Goal: Task Accomplishment & Management: Manage account settings

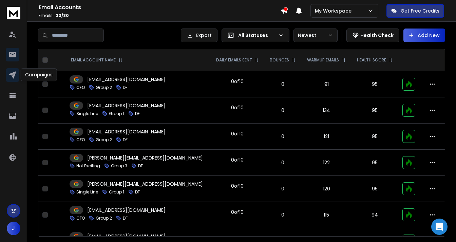
click at [7, 76] on link at bounding box center [13, 75] width 14 height 14
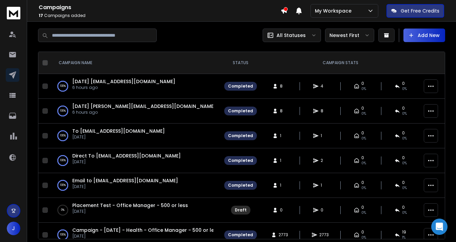
click at [84, 82] on span "[DATE] [EMAIL_ADDRESS][DOMAIN_NAME]" at bounding box center [123, 81] width 103 height 7
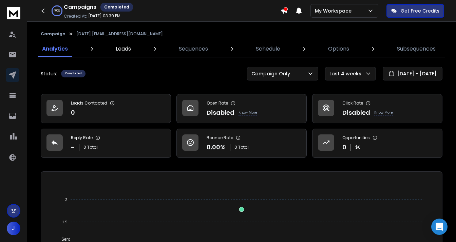
click at [124, 49] on p "Leads" at bounding box center [123, 49] width 15 height 8
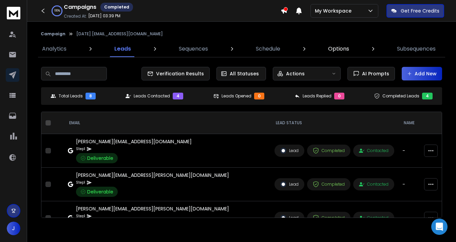
click at [336, 47] on p "Options" at bounding box center [338, 49] width 21 height 8
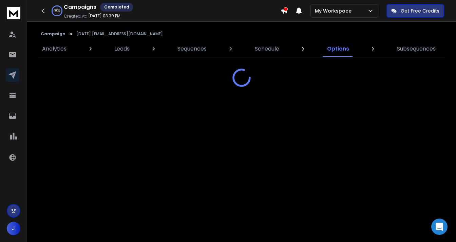
select select "*"
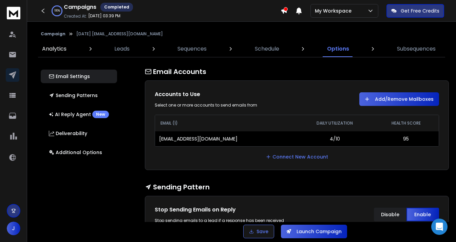
click at [59, 51] on p "Analytics" at bounding box center [54, 49] width 24 height 8
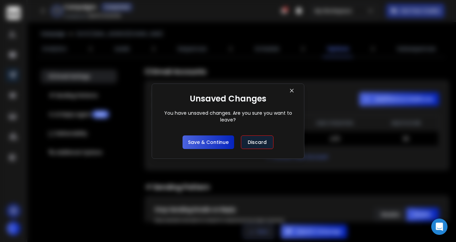
click at [289, 89] on icon at bounding box center [291, 90] width 5 height 5
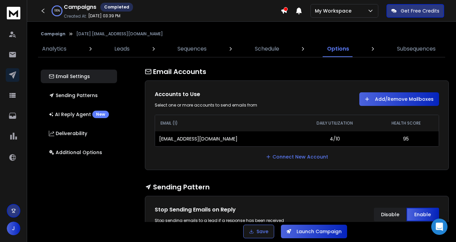
click at [89, 34] on p "[DATE] [EMAIL_ADDRESS][DOMAIN_NAME]" at bounding box center [119, 33] width 86 height 5
click at [50, 46] on p "Analytics" at bounding box center [54, 49] width 24 height 8
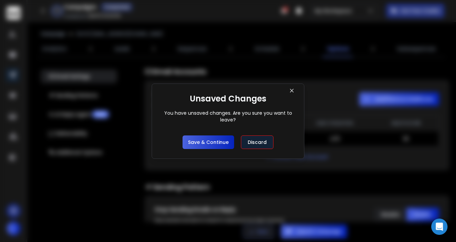
click at [245, 144] on button "Discard" at bounding box center [257, 142] width 33 height 14
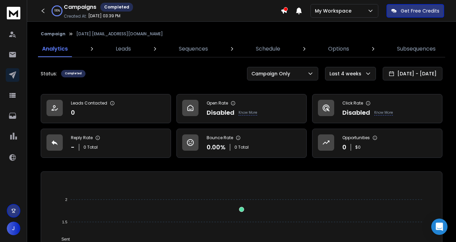
click at [53, 51] on p "Analytics" at bounding box center [55, 49] width 26 height 8
click at [89, 32] on p "[DATE] [EMAIL_ADDRESS][DOMAIN_NAME]" at bounding box center [119, 33] width 86 height 5
click at [57, 33] on button "Campaign" at bounding box center [53, 33] width 25 height 5
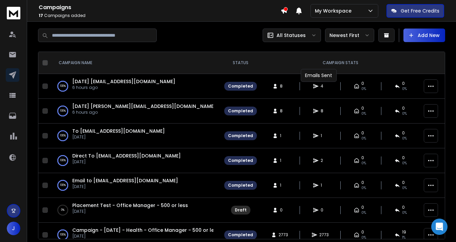
click at [320, 86] on span "4" at bounding box center [323, 85] width 7 height 5
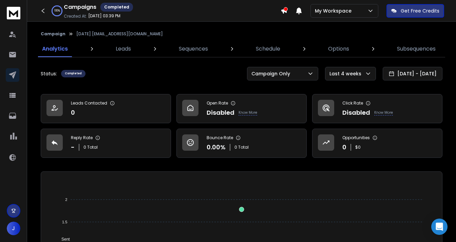
click at [78, 107] on div "Leads Contacted 0" at bounding box center [93, 109] width 44 height 18
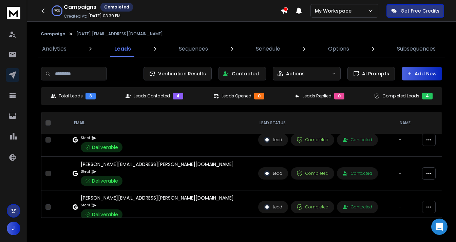
scroll to position [55, 0]
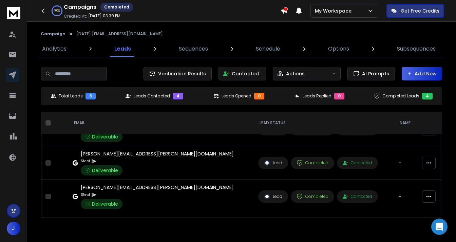
click at [75, 95] on p "Total Leads" at bounding box center [71, 95] width 24 height 5
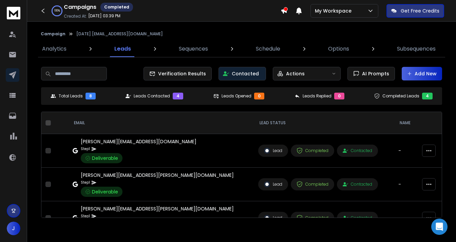
click at [245, 73] on p "Contacted" at bounding box center [245, 73] width 27 height 7
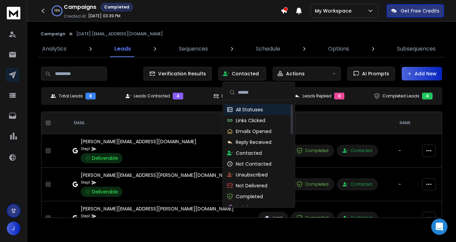
click at [252, 110] on p "All Statuses" at bounding box center [249, 109] width 27 height 7
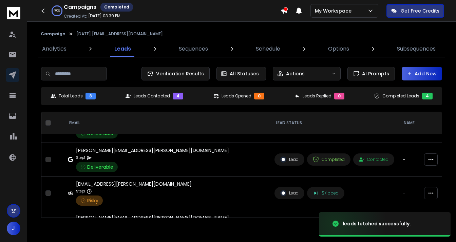
scroll to position [188, 0]
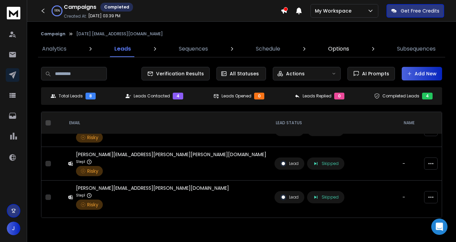
click at [340, 49] on p "Options" at bounding box center [338, 49] width 21 height 8
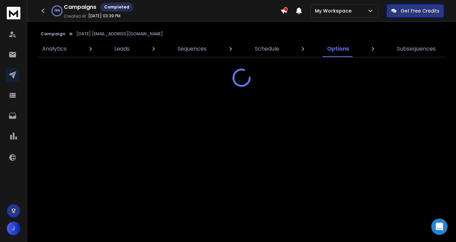
select select "*"
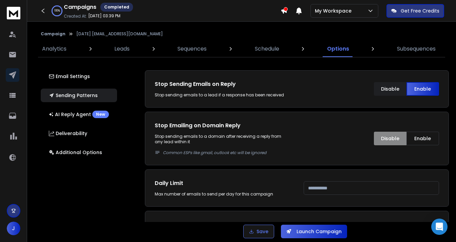
scroll to position [117, 0]
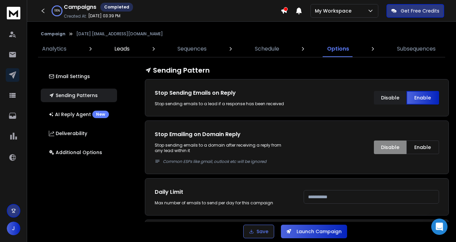
click at [124, 49] on p "Leads" at bounding box center [121, 49] width 15 height 8
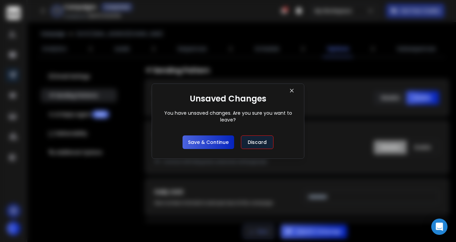
click at [262, 143] on button "Discard" at bounding box center [257, 142] width 33 height 14
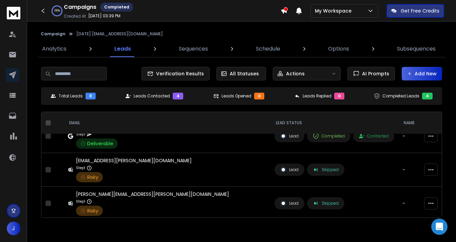
scroll to position [109, 0]
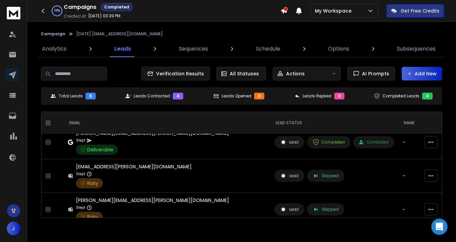
click at [424, 175] on button "button" at bounding box center [431, 175] width 14 height 12
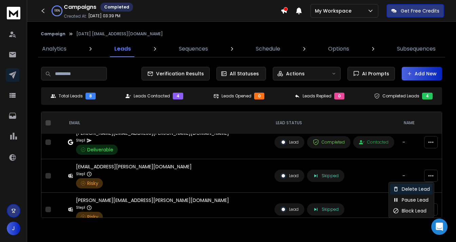
click at [420, 188] on p "Delete Lead" at bounding box center [415, 188] width 28 height 7
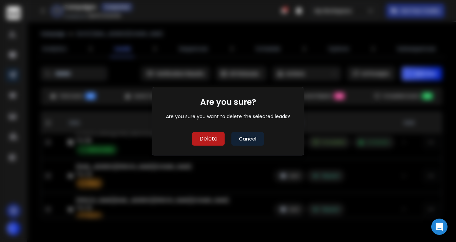
click at [217, 137] on button "Delete" at bounding box center [208, 139] width 33 height 14
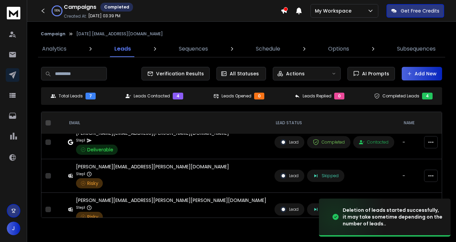
click at [427, 174] on icon "button" at bounding box center [430, 176] width 6 height 6
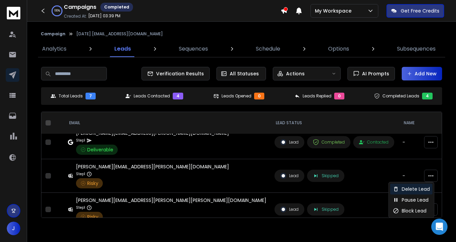
click at [416, 188] on p "Delete Lead" at bounding box center [415, 188] width 28 height 7
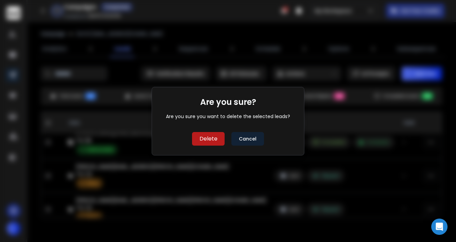
click at [212, 137] on button "Delete" at bounding box center [208, 139] width 33 height 14
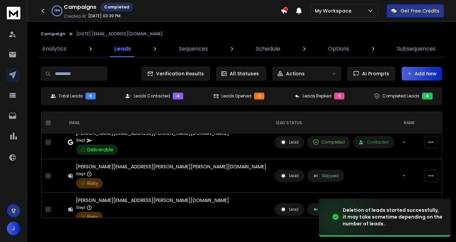
click at [429, 176] on icon "button" at bounding box center [430, 176] width 6 height 6
click at [414, 189] on p "Delete Lead" at bounding box center [415, 188] width 28 height 7
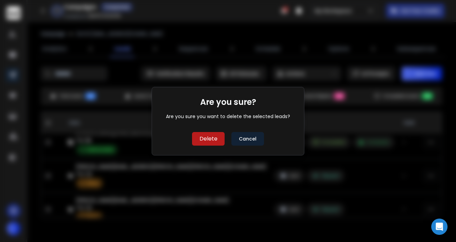
click at [205, 139] on button "Delete" at bounding box center [208, 139] width 33 height 14
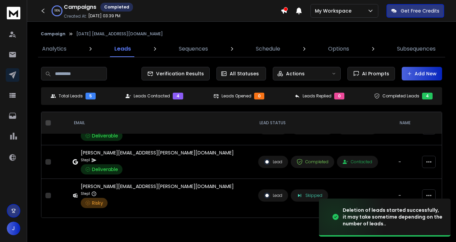
scroll to position [88, 0]
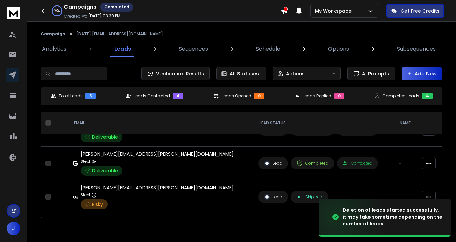
click at [425, 194] on ol "Deletion of leads started successfully, it may take sometime depending on the n…" at bounding box center [384, 217] width 142 height 49
click at [422, 195] on ol "Deletion of leads started successfully, it may take sometime depending on the n…" at bounding box center [384, 217] width 142 height 49
click at [443, 207] on div "Deletion of leads started successfully, it may take sometime depending on the n…" at bounding box center [387, 216] width 126 height 37
click at [442, 205] on div "Deletion of leads started successfully, it may take sometime depending on the n…" at bounding box center [387, 216] width 126 height 37
click at [424, 195] on ol "Deletion of leads started successfully, it may take sometime depending on the n…" at bounding box center [384, 217] width 142 height 49
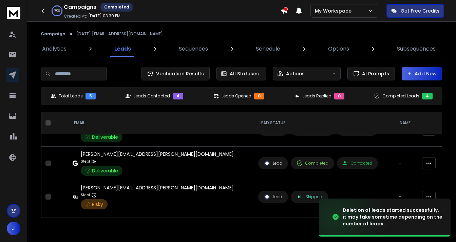
click at [424, 195] on ol "Deletion of leads started successfully, it may take sometime depending on the n…" at bounding box center [384, 217] width 142 height 49
click at [441, 204] on div "Deletion of leads started successfully, it may take sometime depending on the n…" at bounding box center [387, 216] width 126 height 37
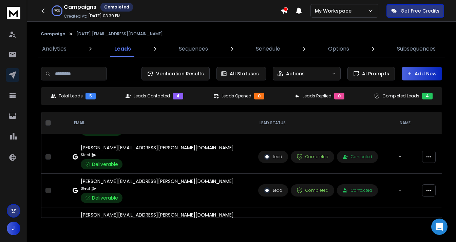
scroll to position [88, 0]
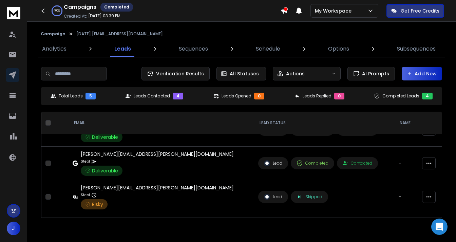
click at [425, 194] on icon "button" at bounding box center [428, 197] width 6 height 6
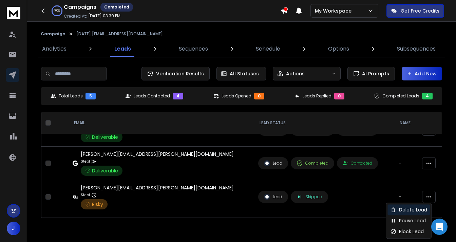
click at [416, 211] on p "Delete Lead" at bounding box center [413, 209] width 28 height 7
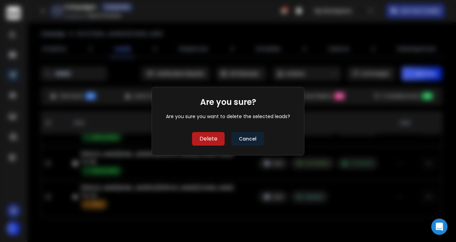
click at [215, 137] on button "Delete" at bounding box center [208, 139] width 33 height 14
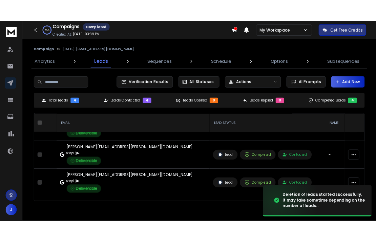
scroll to position [55, 0]
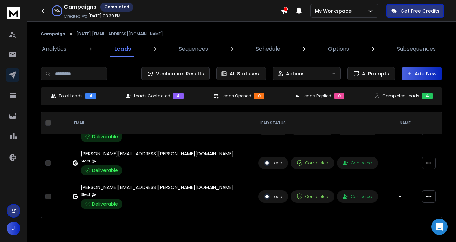
click at [423, 75] on button "Add New" at bounding box center [421, 74] width 40 height 14
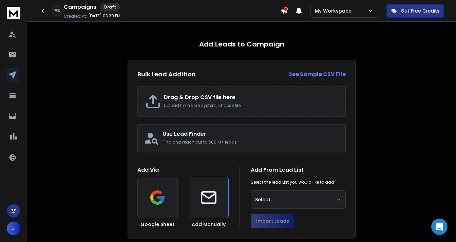
click at [218, 199] on div at bounding box center [208, 197] width 40 height 41
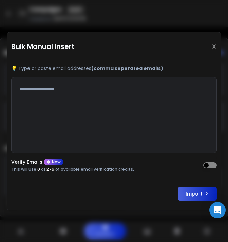
click at [213, 46] on icon at bounding box center [213, 46] width 5 height 5
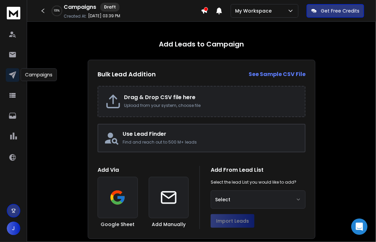
click at [9, 75] on icon at bounding box center [12, 75] width 8 height 8
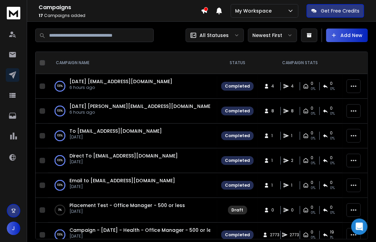
click at [123, 80] on span "[DATE] [EMAIL_ADDRESS][DOMAIN_NAME]" at bounding box center [120, 81] width 103 height 7
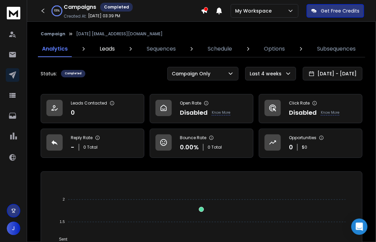
click at [110, 49] on p "Leads" at bounding box center [107, 49] width 15 height 8
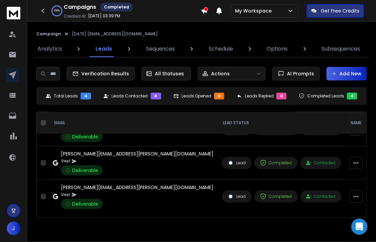
scroll to position [0, 4]
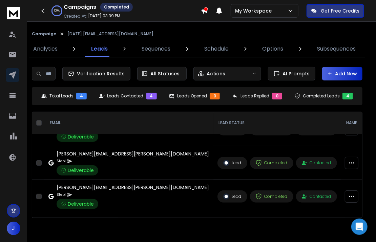
click at [346, 73] on button "Add New" at bounding box center [342, 74] width 40 height 14
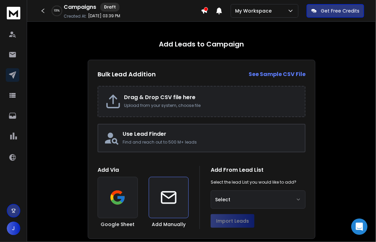
click at [168, 202] on icon at bounding box center [169, 197] width 14 height 11
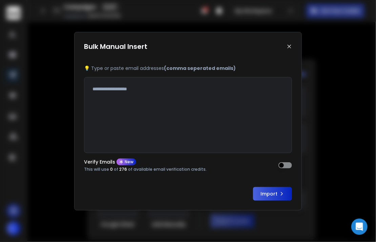
click at [158, 116] on textarea at bounding box center [188, 115] width 208 height 76
paste textarea "**********"
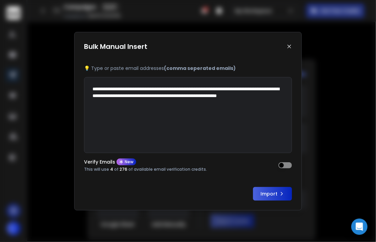
type textarea "**********"
click at [285, 163] on button "Verify Emails New This will use 4 of 276 of available email verification credit…" at bounding box center [286, 165] width 14 height 6
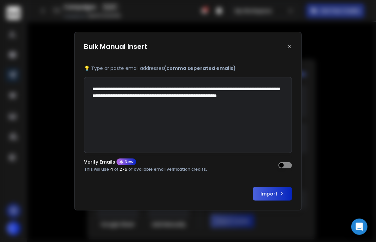
click at [177, 169] on p "This will use 4 of 276 of available email verification credits." at bounding box center [145, 168] width 123 height 5
click at [279, 168] on button "Verify Emails New This will use 4 of 276 of available email verification credit…" at bounding box center [286, 165] width 14 height 6
click at [120, 167] on span "276" at bounding box center [124, 169] width 8 height 6
click at [279, 167] on button "Verify Emails New This will use 4 of 276 of available email verification credit…" at bounding box center [286, 165] width 14 height 6
click at [120, 167] on span "276" at bounding box center [124, 169] width 8 height 6
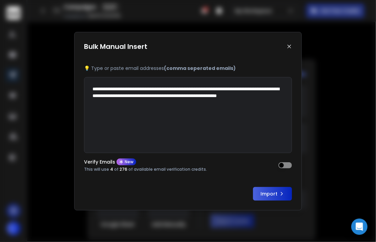
click at [279, 167] on button "Verify Emails New This will use 4 of 276 of available email verification credit…" at bounding box center [286, 165] width 14 height 6
click at [120, 167] on span "276" at bounding box center [124, 169] width 8 height 6
click at [279, 167] on button "Verify Emails New This will use 4 of 276 of available email verification credit…" at bounding box center [286, 165] width 14 height 6
click at [290, 47] on icon at bounding box center [289, 46] width 5 height 5
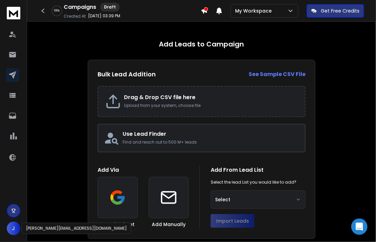
click at [14, 226] on span "J" at bounding box center [14, 228] width 14 height 14
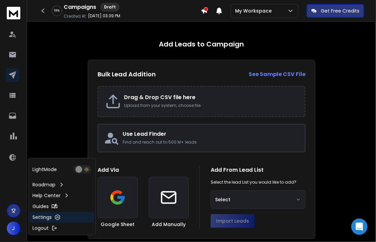
click at [41, 215] on p "Settings" at bounding box center [42, 217] width 19 height 7
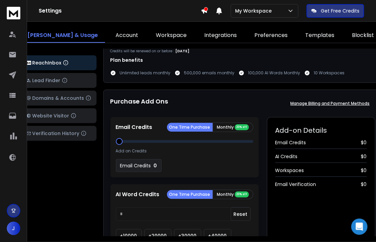
scroll to position [133, 0]
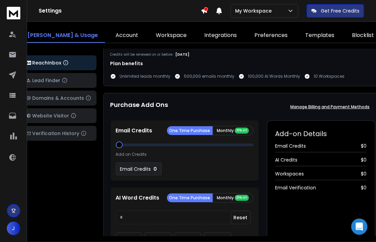
click at [52, 100] on button "Domains & Accounts" at bounding box center [59, 98] width 76 height 15
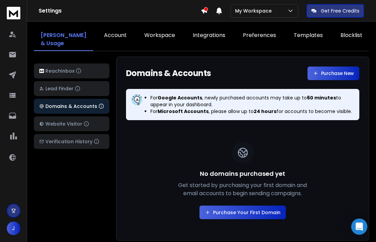
click at [55, 125] on button "Website Visitor" at bounding box center [72, 123] width 76 height 15
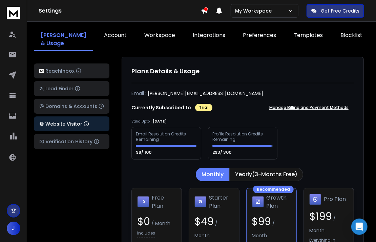
click at [60, 146] on button "Verification History" at bounding box center [72, 141] width 76 height 15
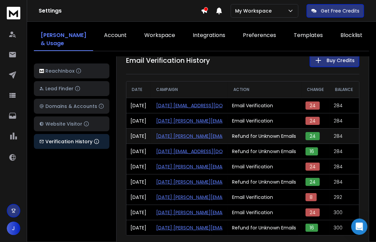
scroll to position [6, 0]
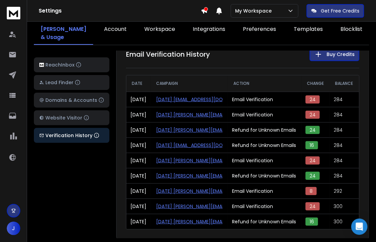
click at [109, 31] on link "Account" at bounding box center [115, 33] width 36 height 22
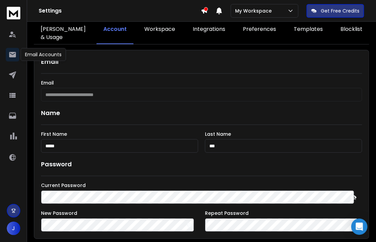
click at [13, 54] on icon at bounding box center [12, 55] width 8 height 8
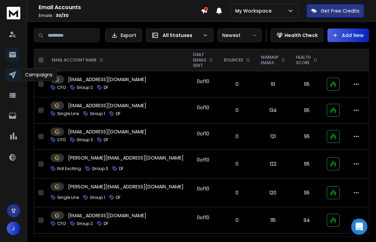
click at [14, 71] on icon at bounding box center [12, 75] width 8 height 8
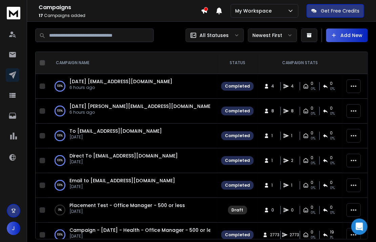
click at [355, 83] on icon "button" at bounding box center [353, 86] width 7 height 7
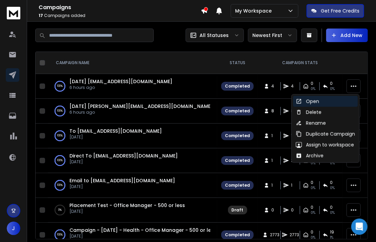
click at [94, 79] on span "[DATE] [EMAIL_ADDRESS][DOMAIN_NAME]" at bounding box center [120, 81] width 103 height 7
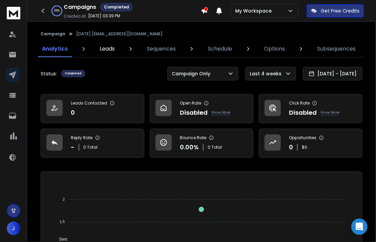
click at [113, 50] on p "Leads" at bounding box center [107, 49] width 15 height 8
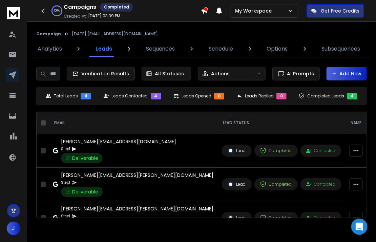
click at [227, 80] on div "Verification Results All Statuses Actions AI Prompts Add New Total Leads 4 Lead…" at bounding box center [201, 139] width 331 height 144
click at [226, 77] on button "Actions" at bounding box center [232, 74] width 68 height 14
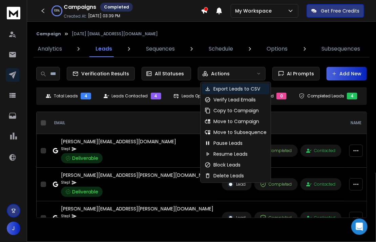
click at [344, 79] on button "Add New" at bounding box center [347, 74] width 40 height 14
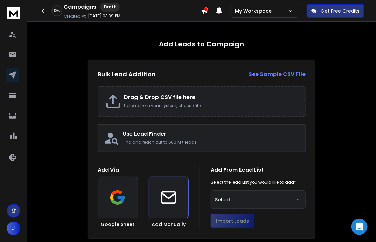
click at [164, 202] on icon at bounding box center [168, 197] width 17 height 20
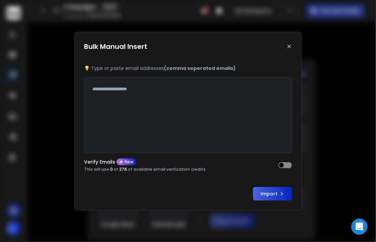
click at [189, 116] on textarea at bounding box center [188, 115] width 208 height 76
paste textarea "**********"
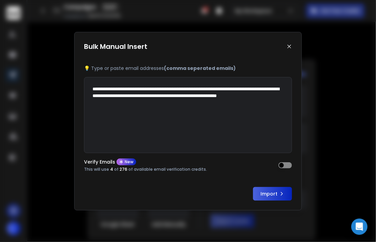
type textarea "**********"
click at [285, 166] on button "Verify Emails New This will use 4 of 276 of available email verification credit…" at bounding box center [286, 165] width 14 height 6
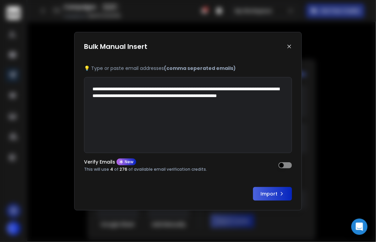
click at [285, 166] on button "Verify Emails New This will use 4 of 276 of available email verification credit…" at bounding box center [286, 165] width 14 height 6
click at [274, 193] on button "Import" at bounding box center [272, 194] width 39 height 14
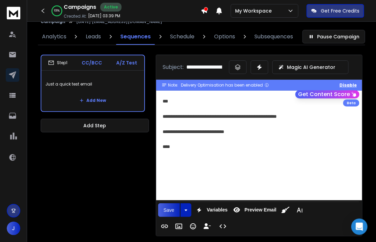
scroll to position [16, 0]
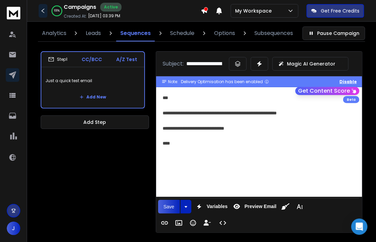
click at [42, 8] on icon at bounding box center [43, 11] width 6 height 6
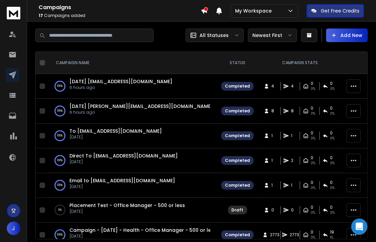
click at [136, 81] on span "[DATE] [EMAIL_ADDRESS][DOMAIN_NAME]" at bounding box center [120, 81] width 103 height 7
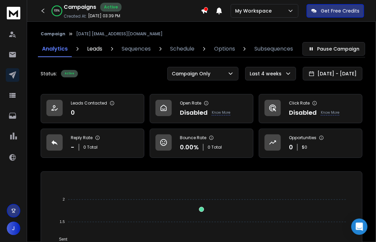
click at [100, 50] on p "Leads" at bounding box center [94, 49] width 15 height 8
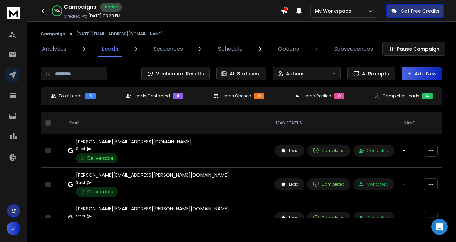
click at [327, 132] on th "LEAD STATUS" at bounding box center [334, 123] width 128 height 22
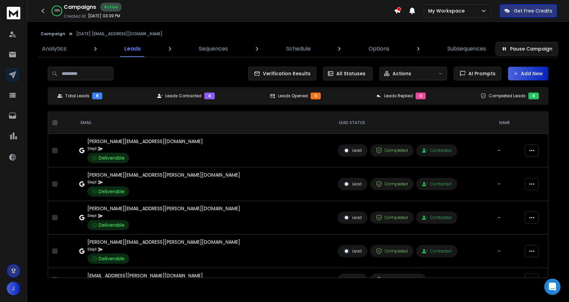
scroll to position [89, 0]
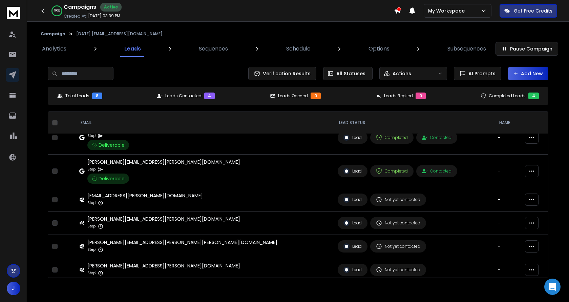
scroll to position [89, 0]
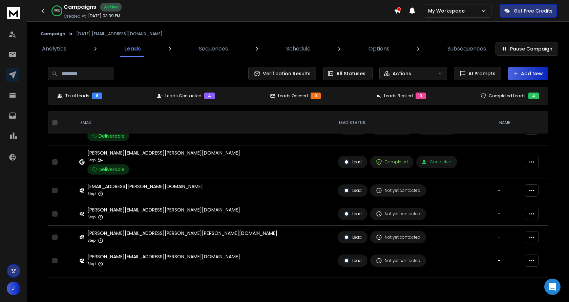
click at [61, 32] on button "Campaign" at bounding box center [53, 33] width 25 height 5
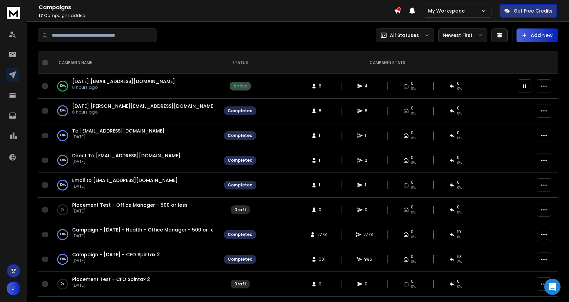
click at [117, 79] on span "[DATE] [EMAIL_ADDRESS][DOMAIN_NAME]" at bounding box center [123, 81] width 103 height 7
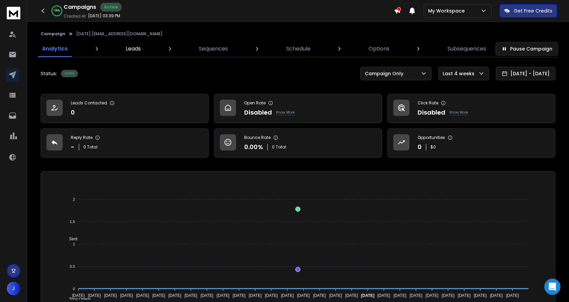
click at [133, 48] on p "Leads" at bounding box center [133, 49] width 15 height 8
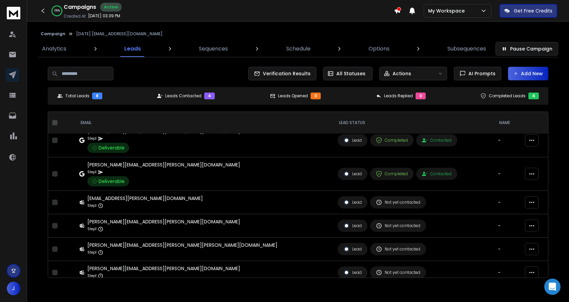
scroll to position [89, 0]
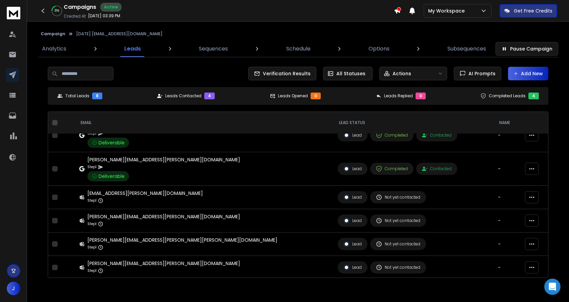
scroll to position [89, 0]
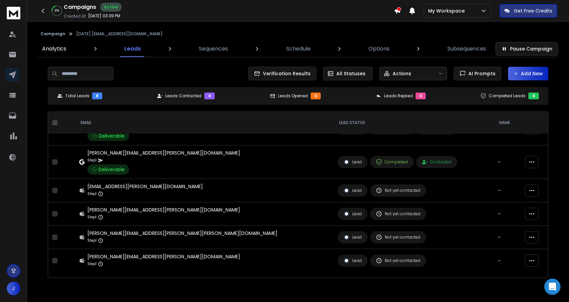
click at [58, 47] on p "Analytics" at bounding box center [54, 49] width 24 height 8
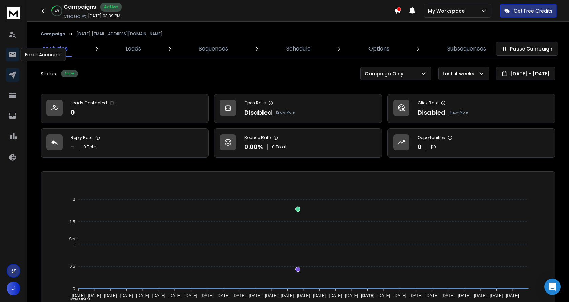
click at [8, 53] on link at bounding box center [13, 55] width 14 height 14
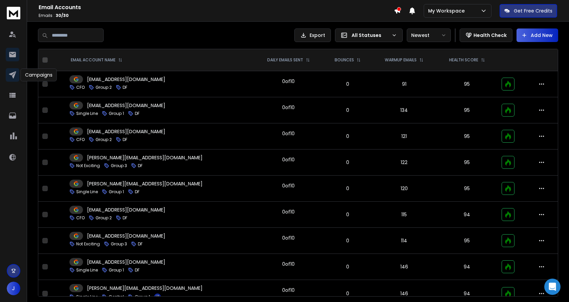
click at [11, 74] on icon at bounding box center [12, 74] width 7 height 7
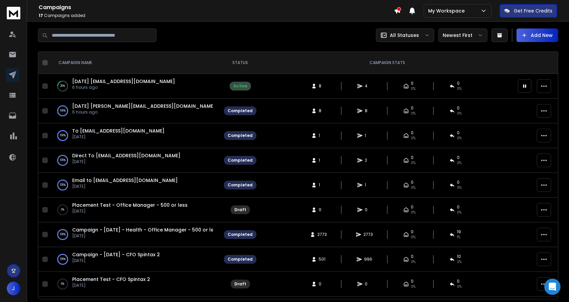
click at [97, 81] on span "[DATE] [EMAIL_ADDRESS][DOMAIN_NAME]" at bounding box center [123, 81] width 103 height 7
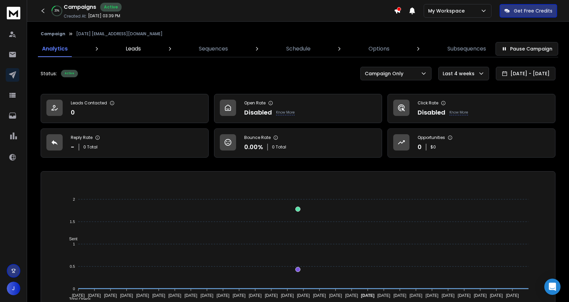
click at [133, 44] on link "Leads" at bounding box center [133, 49] width 23 height 16
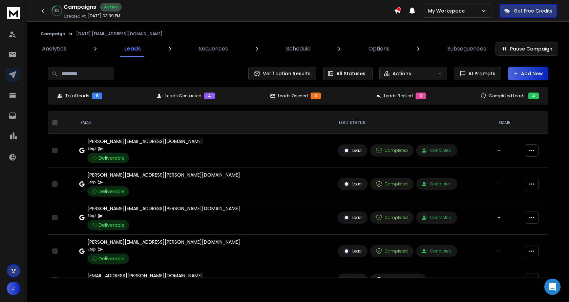
scroll to position [89, 0]
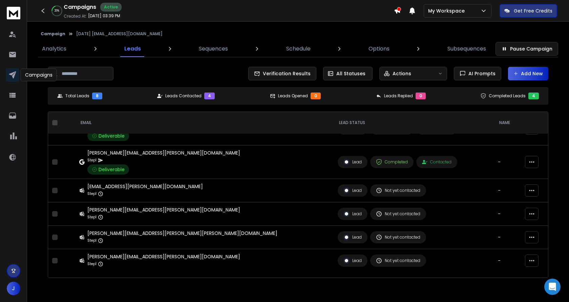
click at [13, 71] on icon at bounding box center [12, 75] width 8 height 8
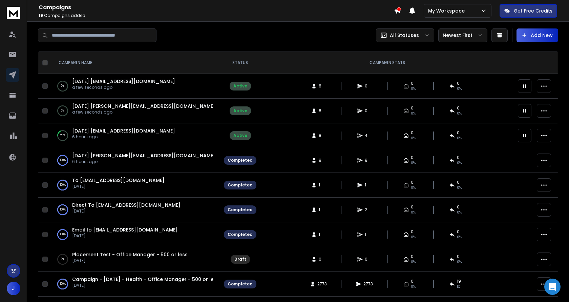
click at [120, 105] on span "[DATE] [PERSON_NAME][EMAIL_ADDRESS][DOMAIN_NAME]" at bounding box center [143, 106] width 143 height 7
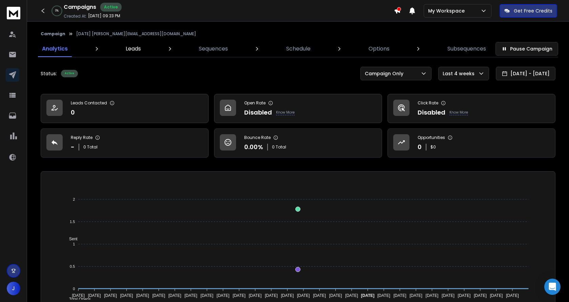
click at [140, 49] on p "Leads" at bounding box center [133, 49] width 15 height 8
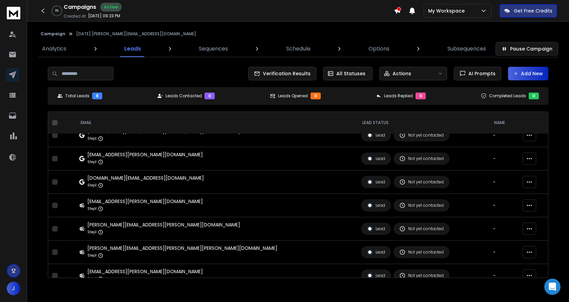
scroll to position [48, 0]
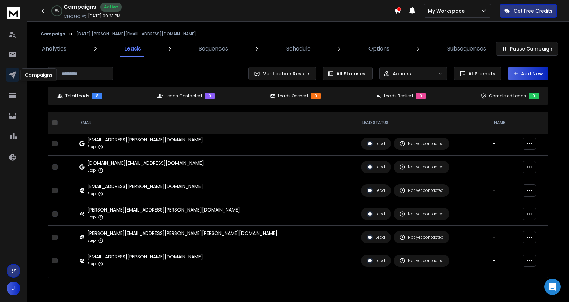
click at [12, 76] on icon at bounding box center [12, 74] width 7 height 7
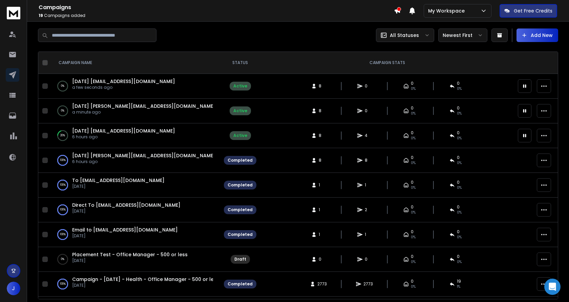
click at [93, 80] on span "[DATE] [EMAIL_ADDRESS][DOMAIN_NAME]" at bounding box center [123, 81] width 103 height 7
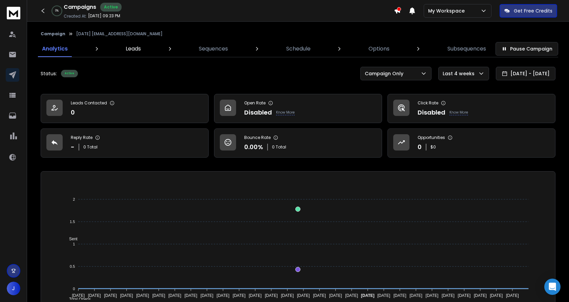
click at [135, 50] on p "Leads" at bounding box center [133, 49] width 15 height 8
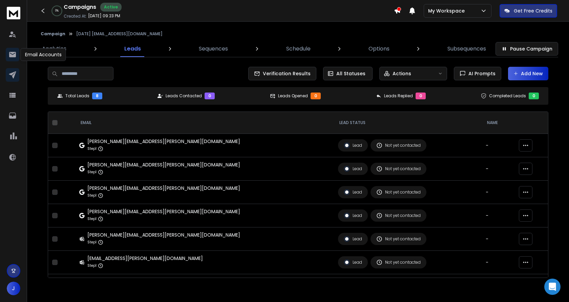
click at [14, 53] on icon at bounding box center [12, 54] width 7 height 5
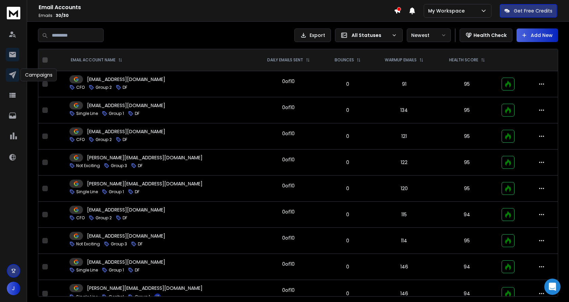
click at [14, 71] on icon at bounding box center [12, 75] width 8 height 8
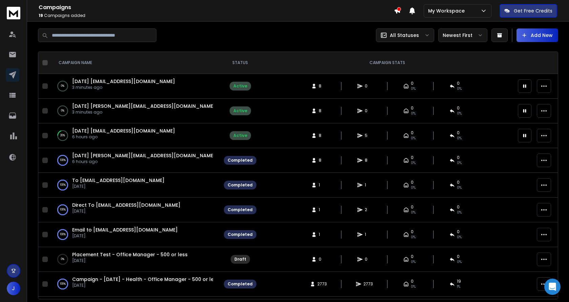
click at [106, 103] on span "[DATE] [PERSON_NAME][EMAIL_ADDRESS][DOMAIN_NAME]" at bounding box center [143, 106] width 143 height 7
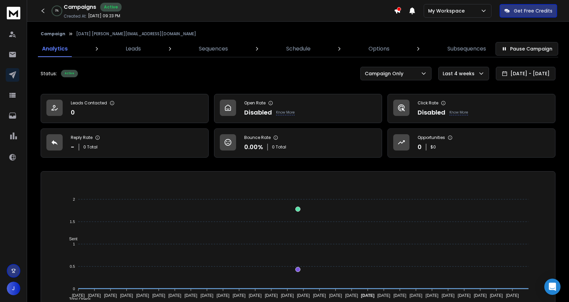
scroll to position [13, 0]
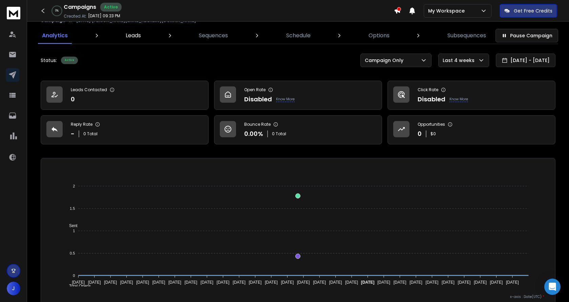
click at [136, 32] on p "Leads" at bounding box center [133, 36] width 15 height 8
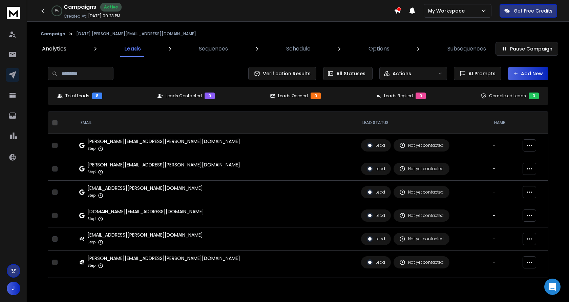
click at [52, 43] on link "Analytics" at bounding box center [54, 49] width 33 height 16
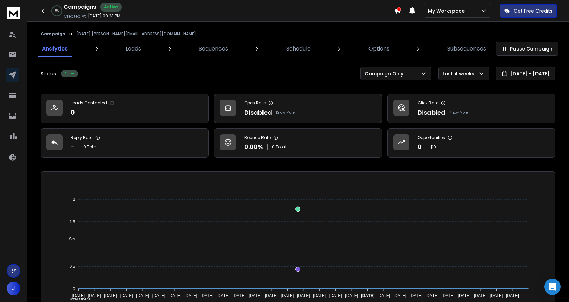
click at [57, 33] on button "Campaign" at bounding box center [53, 33] width 25 height 5
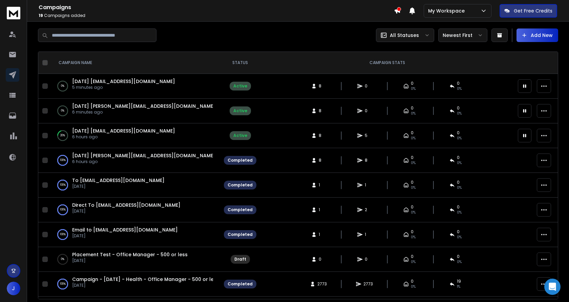
click at [133, 105] on span "[DATE] [PERSON_NAME][EMAIL_ADDRESS][DOMAIN_NAME]" at bounding box center [143, 106] width 143 height 7
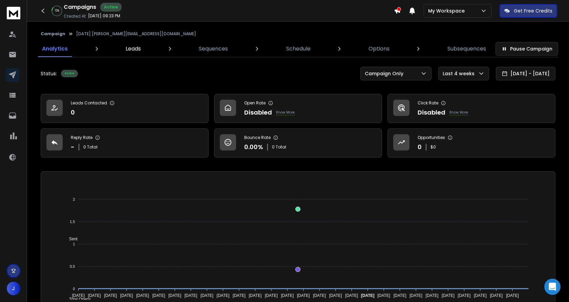
click at [138, 48] on p "Leads" at bounding box center [133, 49] width 15 height 8
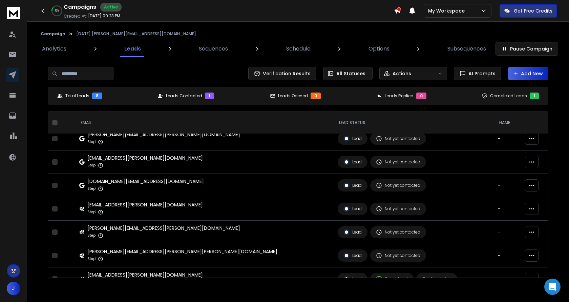
scroll to position [48, 0]
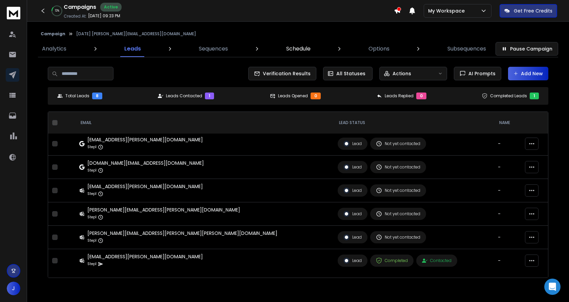
click at [298, 52] on p "Schedule" at bounding box center [298, 49] width 24 height 8
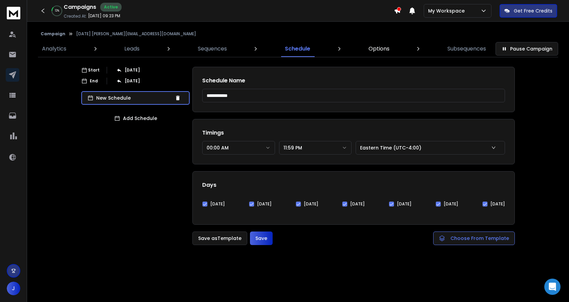
click at [374, 48] on p "Options" at bounding box center [379, 49] width 21 height 8
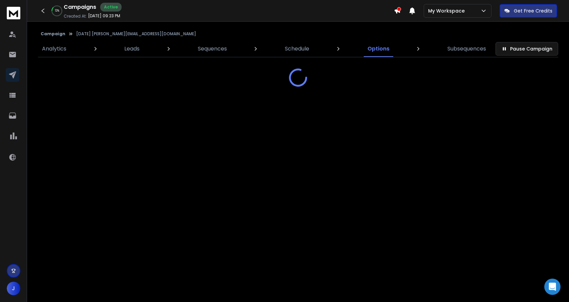
select select "*"
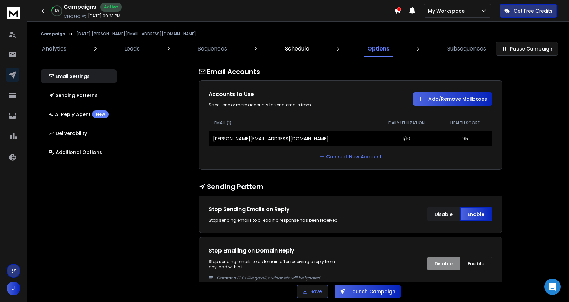
click at [298, 47] on p "Schedule" at bounding box center [297, 49] width 24 height 8
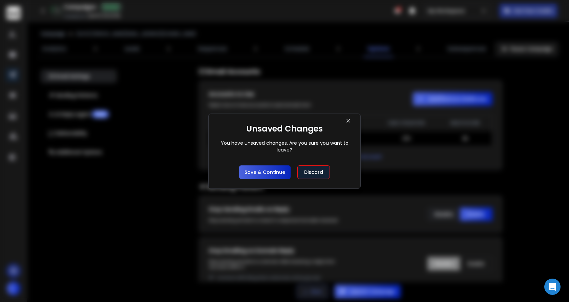
click at [348, 120] on icon at bounding box center [349, 121] width 4 height 4
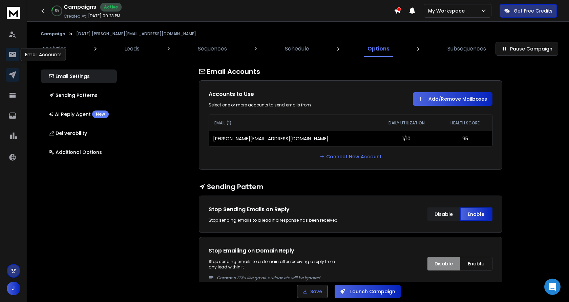
click at [14, 54] on icon at bounding box center [12, 54] width 7 height 5
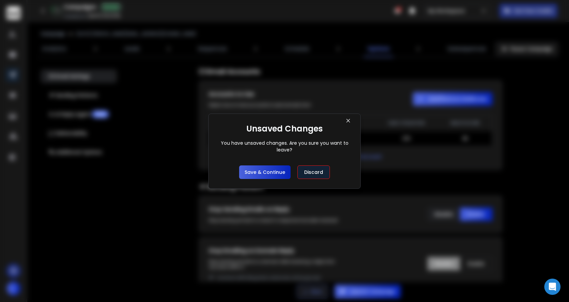
click at [311, 172] on button "Discard" at bounding box center [314, 172] width 33 height 14
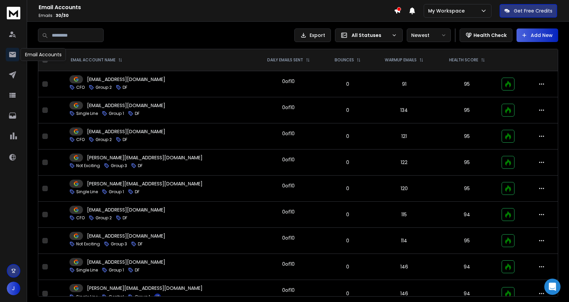
click at [11, 58] on icon at bounding box center [12, 55] width 8 height 8
click at [10, 51] on icon at bounding box center [12, 55] width 8 height 8
click at [11, 95] on icon at bounding box center [12, 95] width 8 height 8
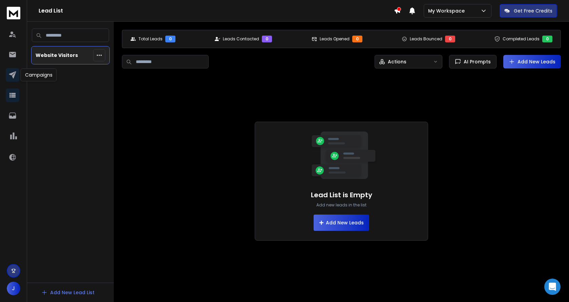
click at [14, 76] on icon at bounding box center [12, 74] width 7 height 7
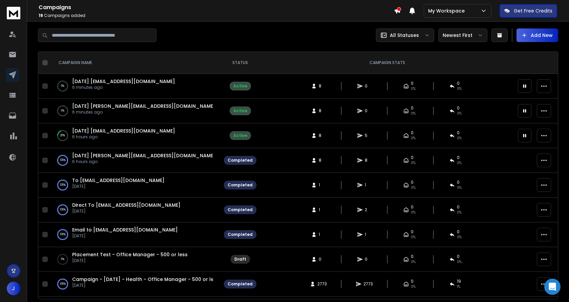
click at [136, 104] on span "[DATE] [PERSON_NAME][EMAIL_ADDRESS][DOMAIN_NAME]" at bounding box center [143, 106] width 143 height 7
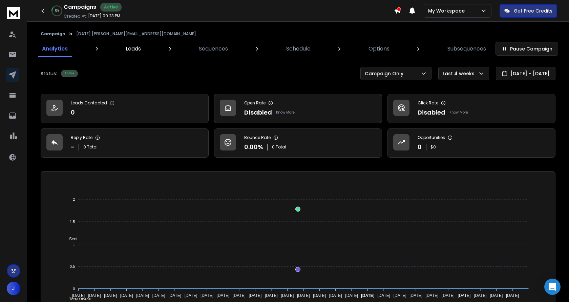
click at [133, 52] on p "Leads" at bounding box center [133, 49] width 15 height 8
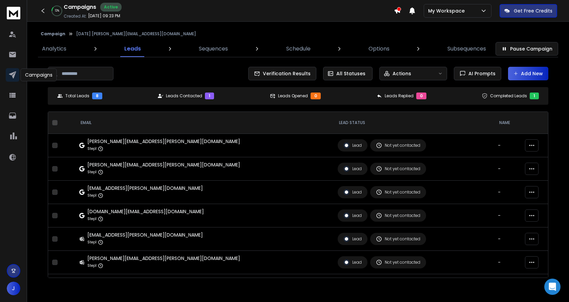
click at [14, 72] on icon at bounding box center [12, 74] width 7 height 7
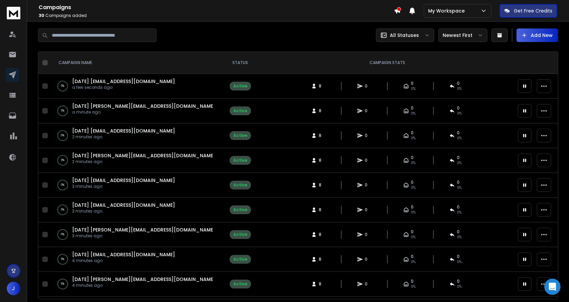
click at [137, 108] on span "[DATE] [PERSON_NAME][EMAIL_ADDRESS][DOMAIN_NAME]" at bounding box center [143, 106] width 143 height 7
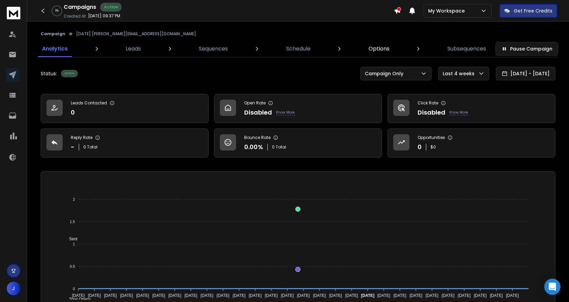
click at [387, 48] on p "Options" at bounding box center [379, 49] width 21 height 8
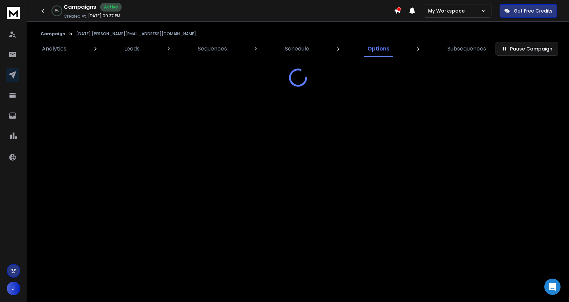
select select "*"
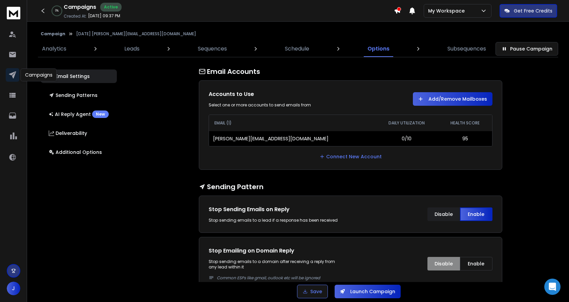
click at [11, 78] on icon at bounding box center [12, 75] width 8 height 8
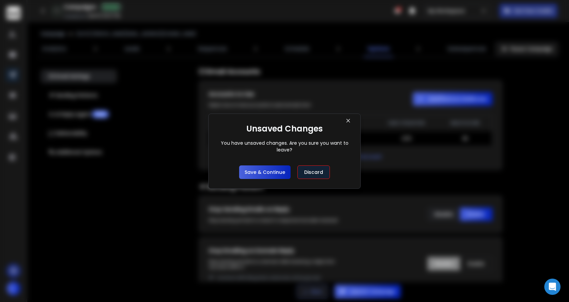
click at [307, 174] on button "Discard" at bounding box center [314, 172] width 33 height 14
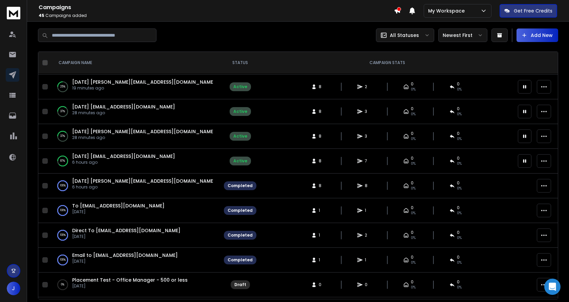
scroll to position [617, 0]
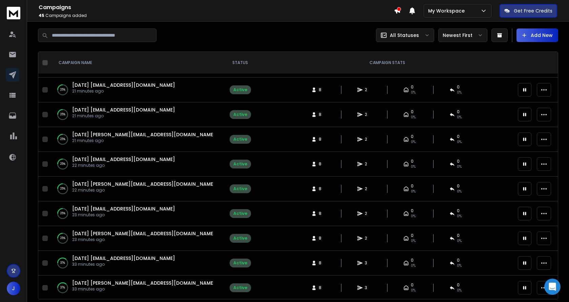
scroll to position [476, 0]
